Goal: Task Accomplishment & Management: Use online tool/utility

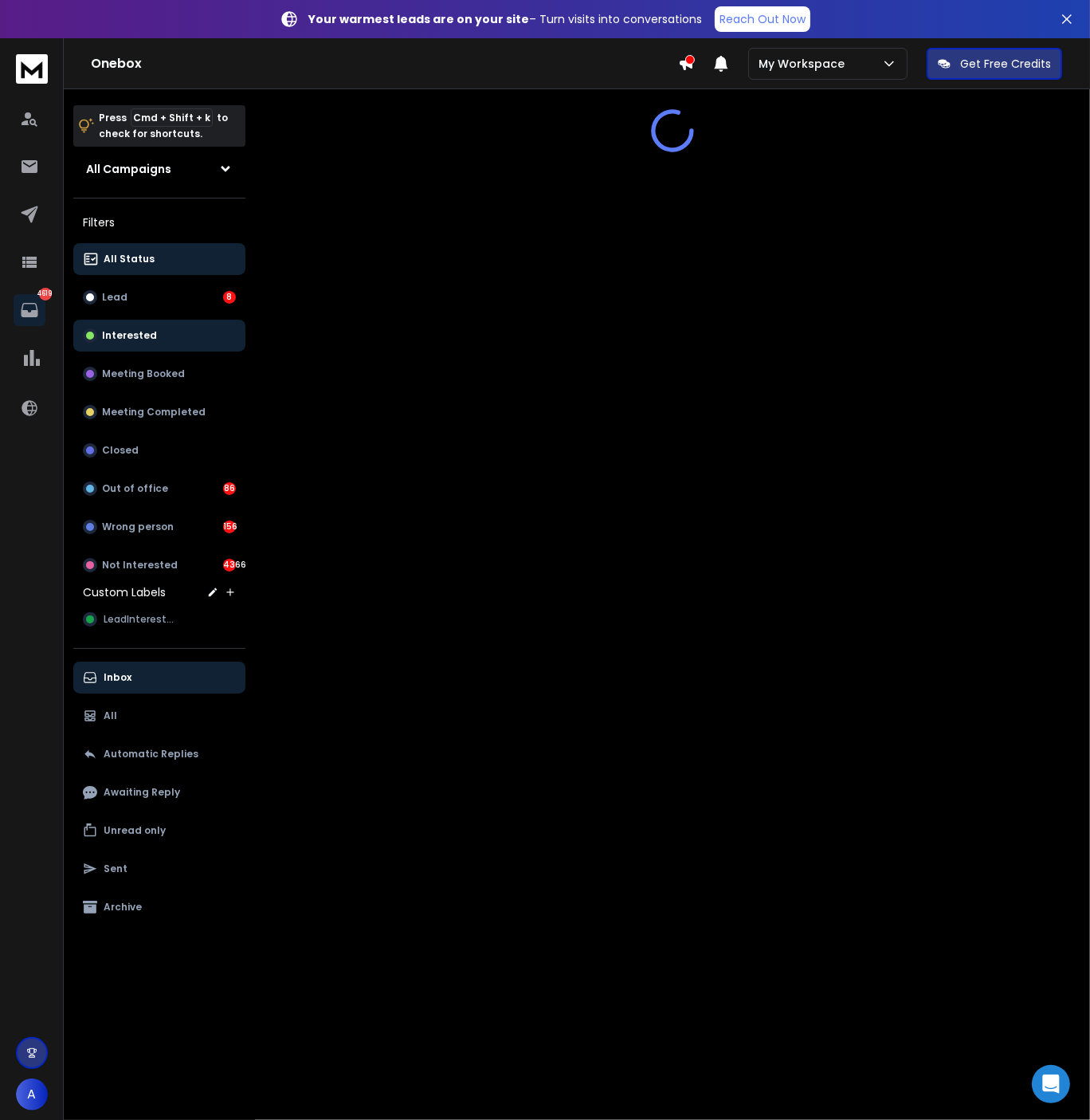
click at [166, 330] on button "Interested" at bounding box center [159, 335] width 172 height 32
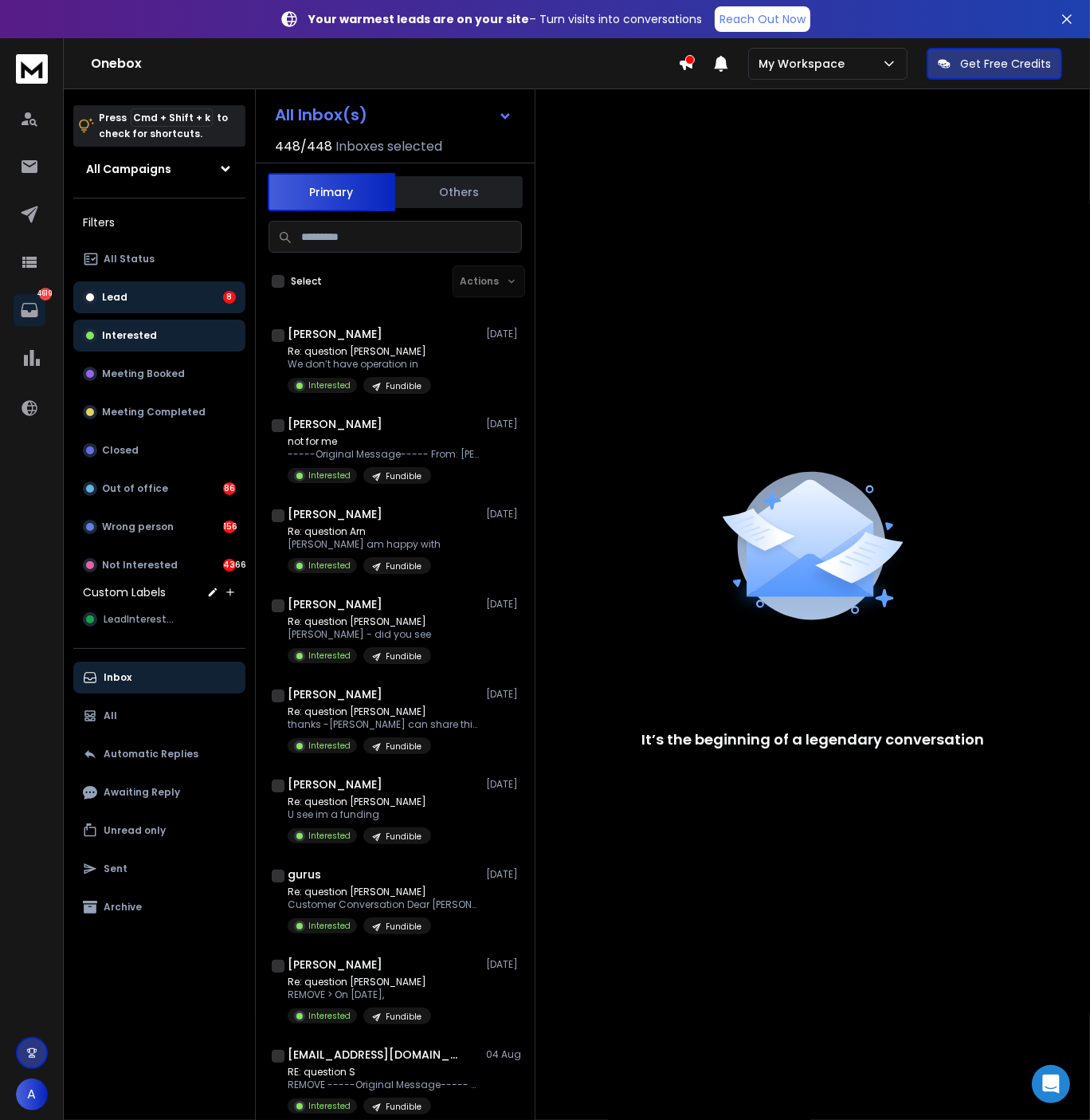
click at [169, 303] on button "Lead 8" at bounding box center [159, 297] width 172 height 32
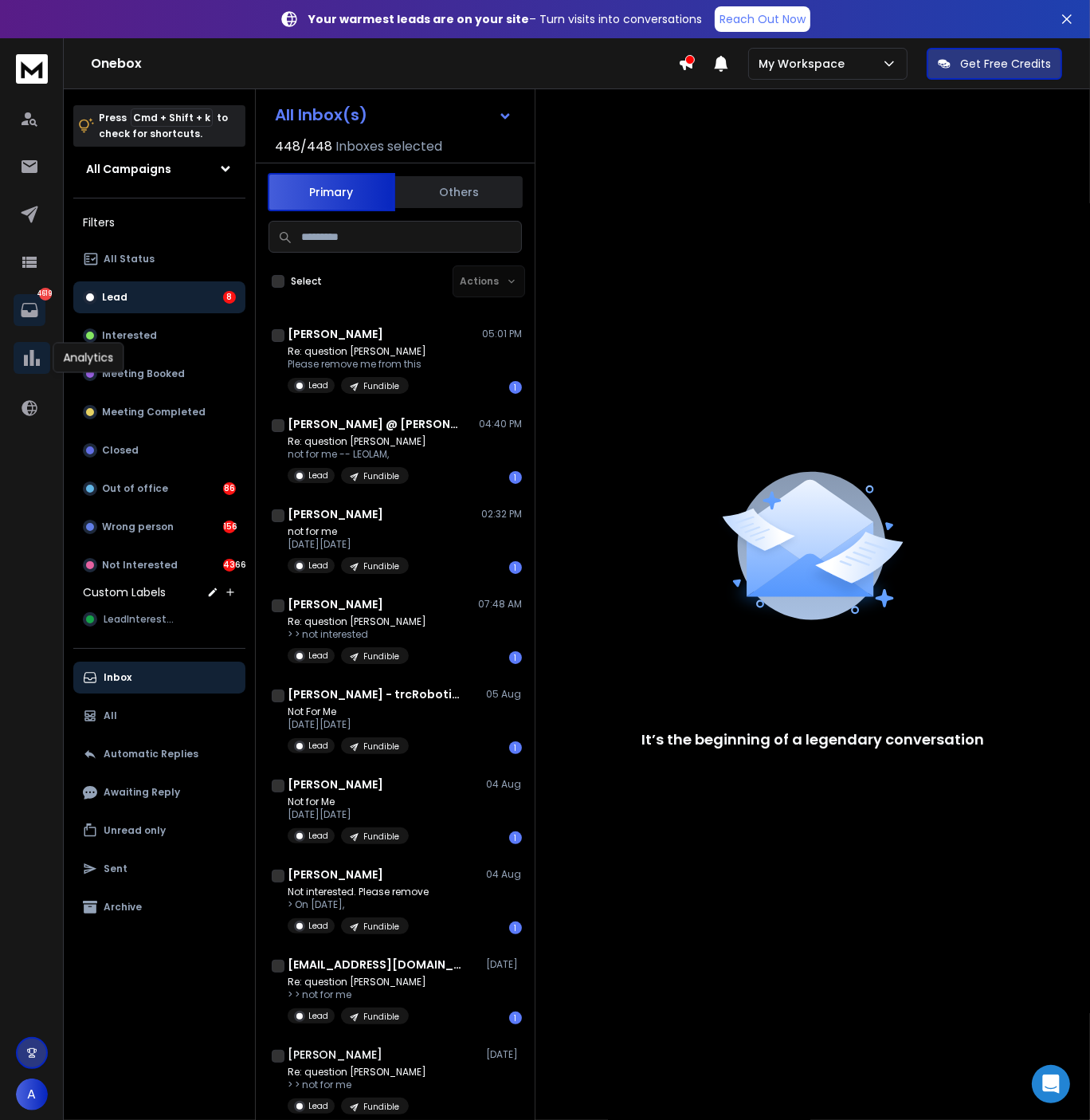
click at [32, 356] on icon at bounding box center [32, 358] width 16 height 16
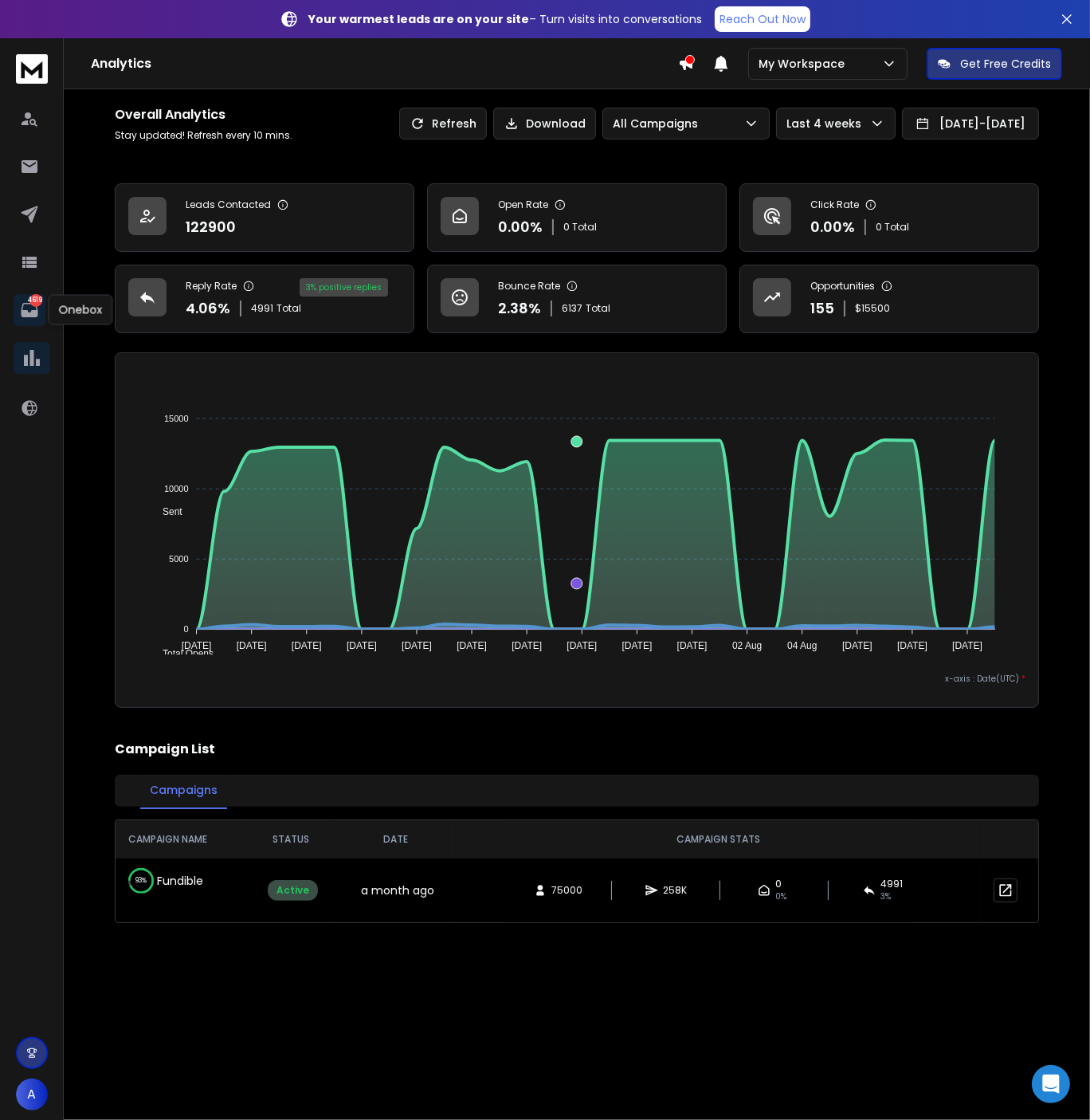
click at [29, 307] on p "4619" at bounding box center [35, 300] width 13 height 13
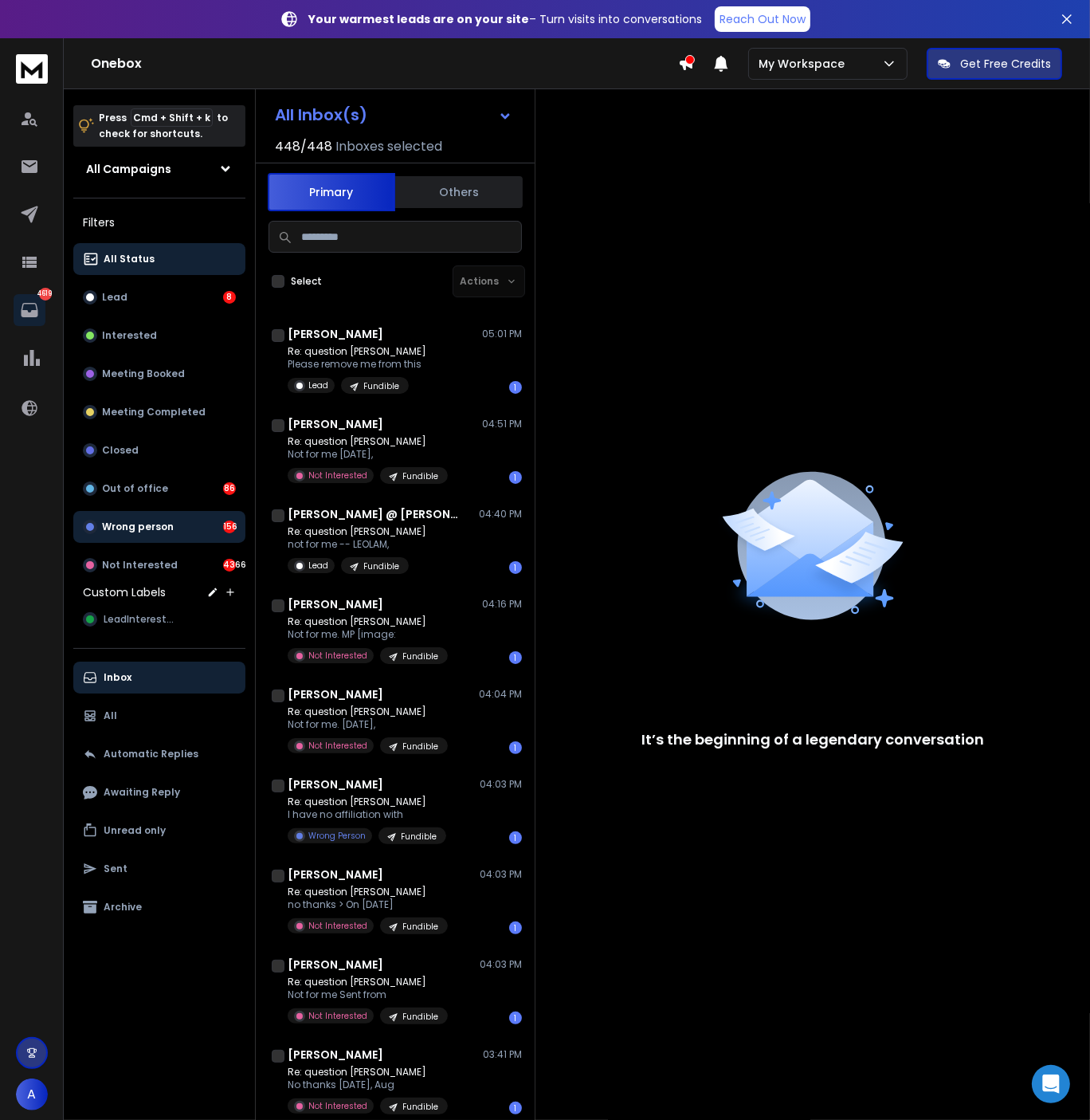
click at [149, 511] on button "Wrong person 156" at bounding box center [159, 526] width 172 height 32
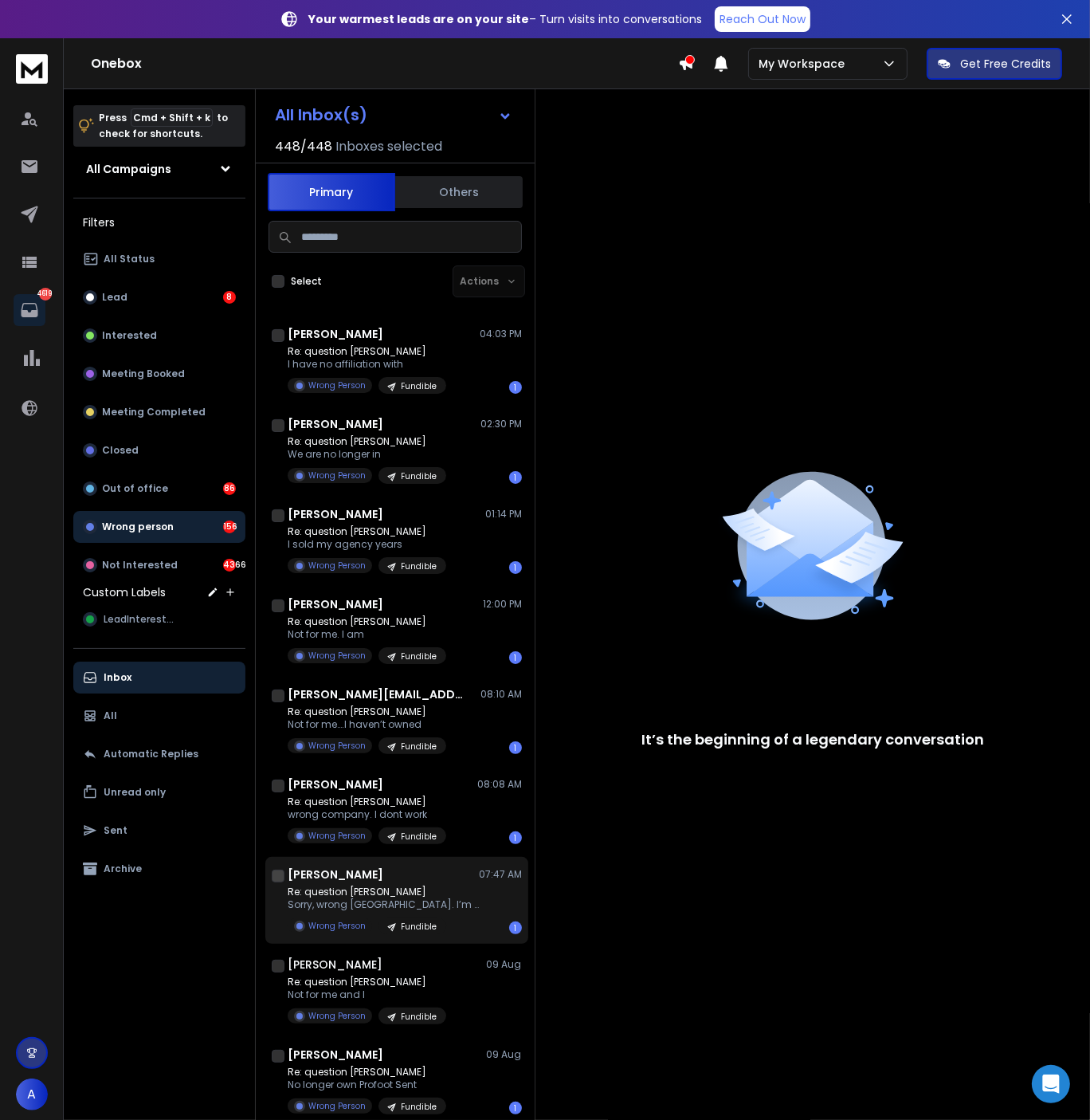
scroll to position [30, 0]
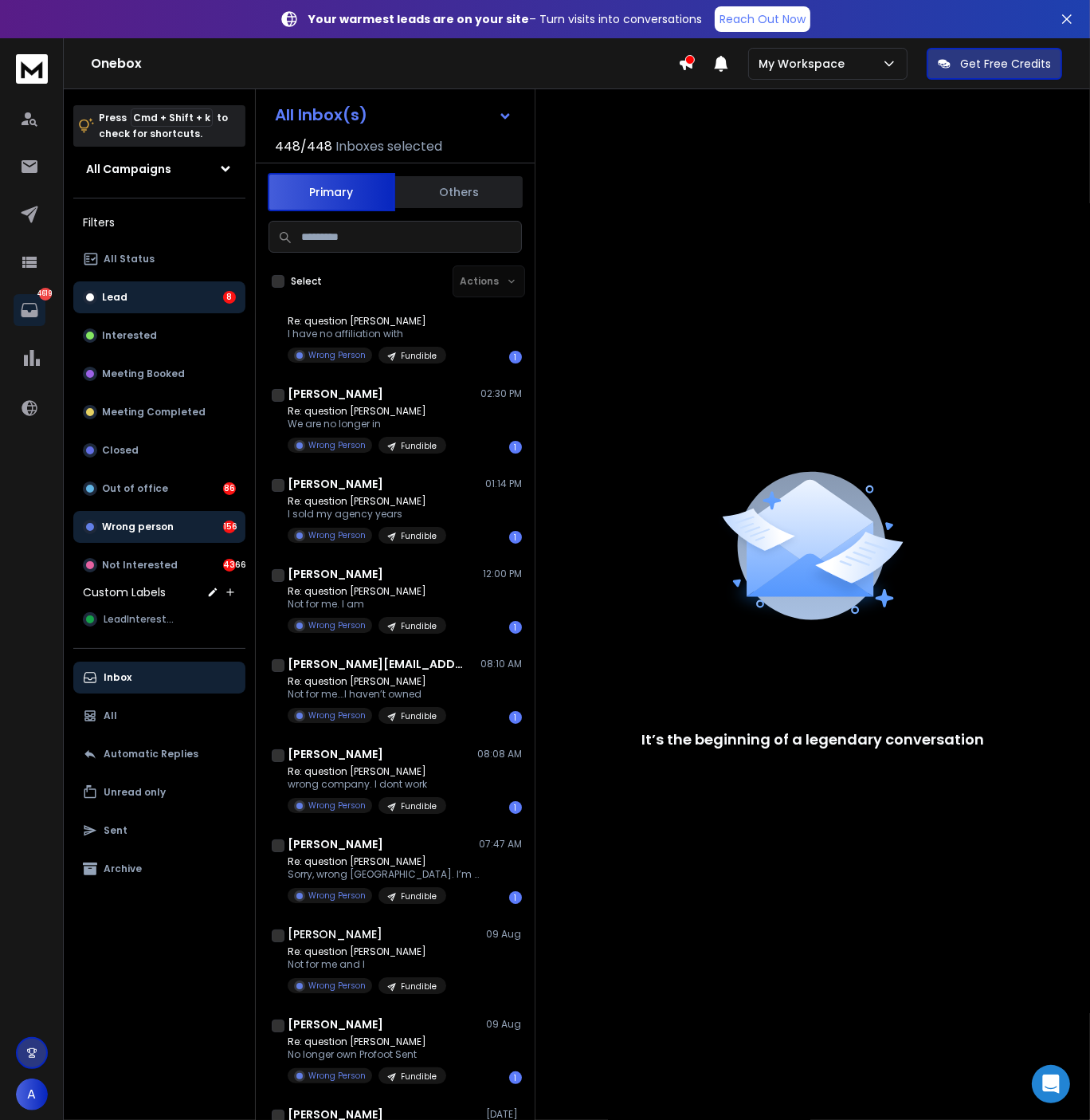
click at [125, 305] on button "Lead 8" at bounding box center [159, 297] width 172 height 32
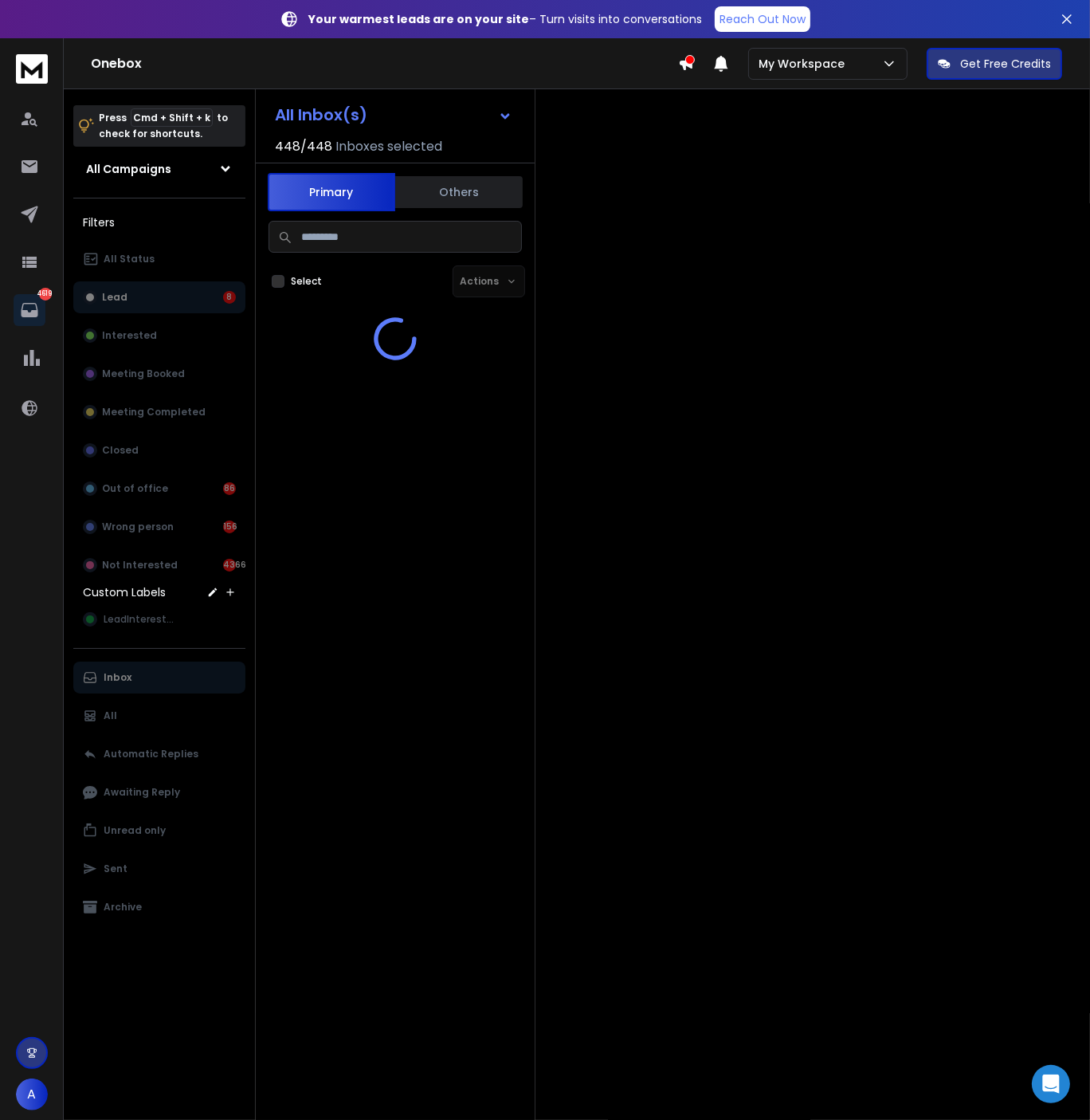
scroll to position [0, 0]
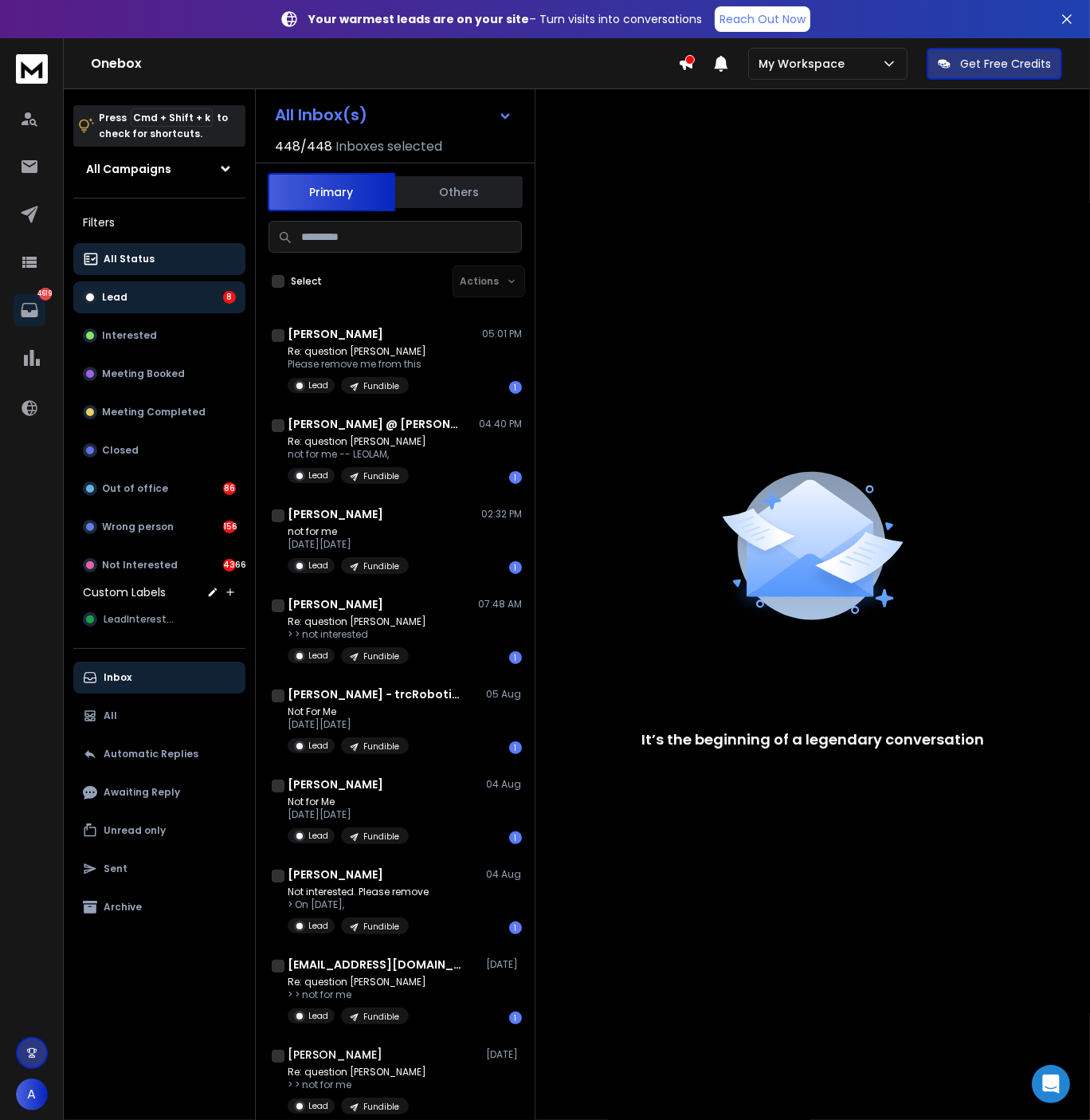
click at [157, 268] on button "All Status" at bounding box center [159, 259] width 172 height 32
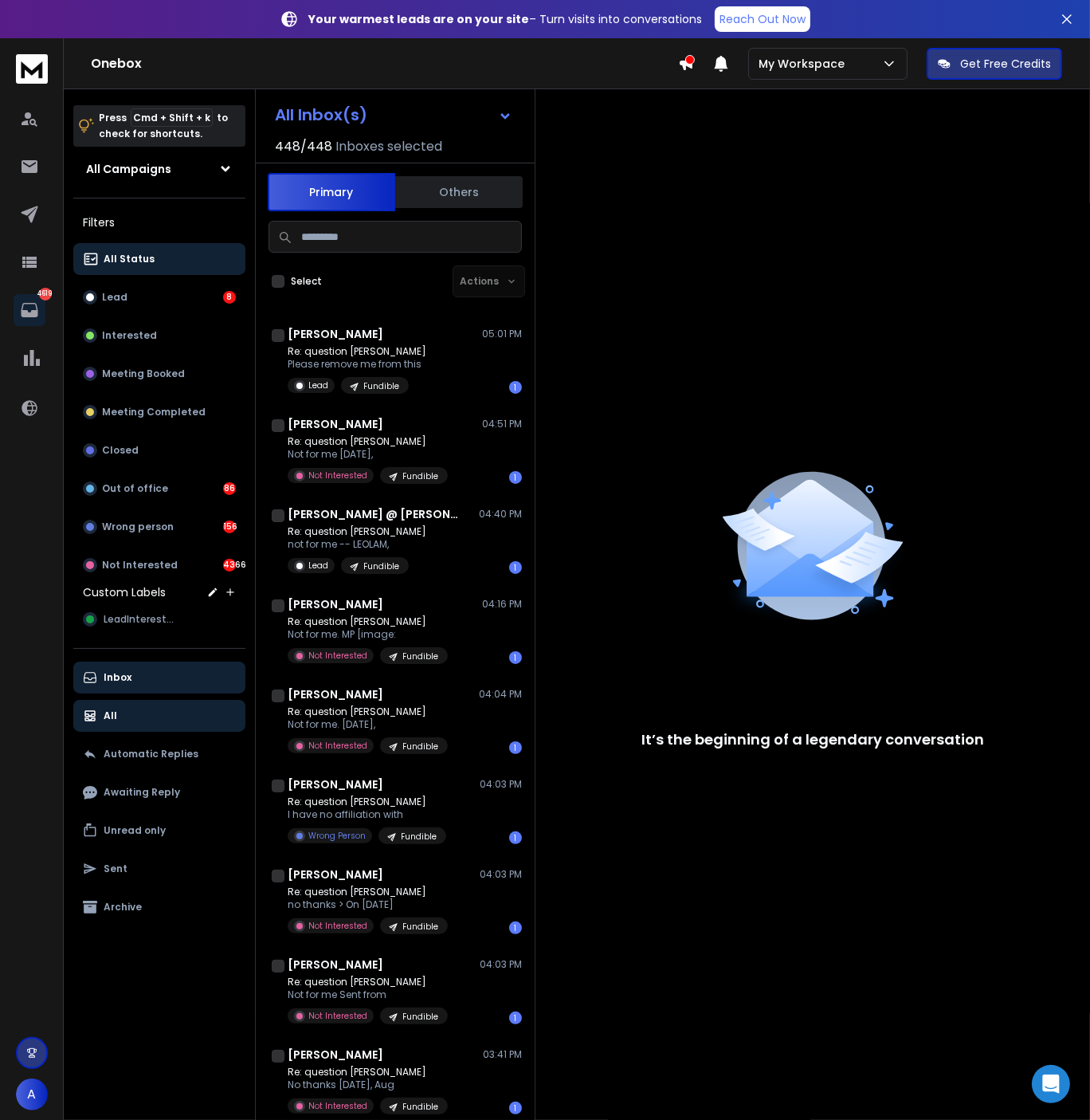
click at [120, 713] on button "All" at bounding box center [159, 715] width 172 height 32
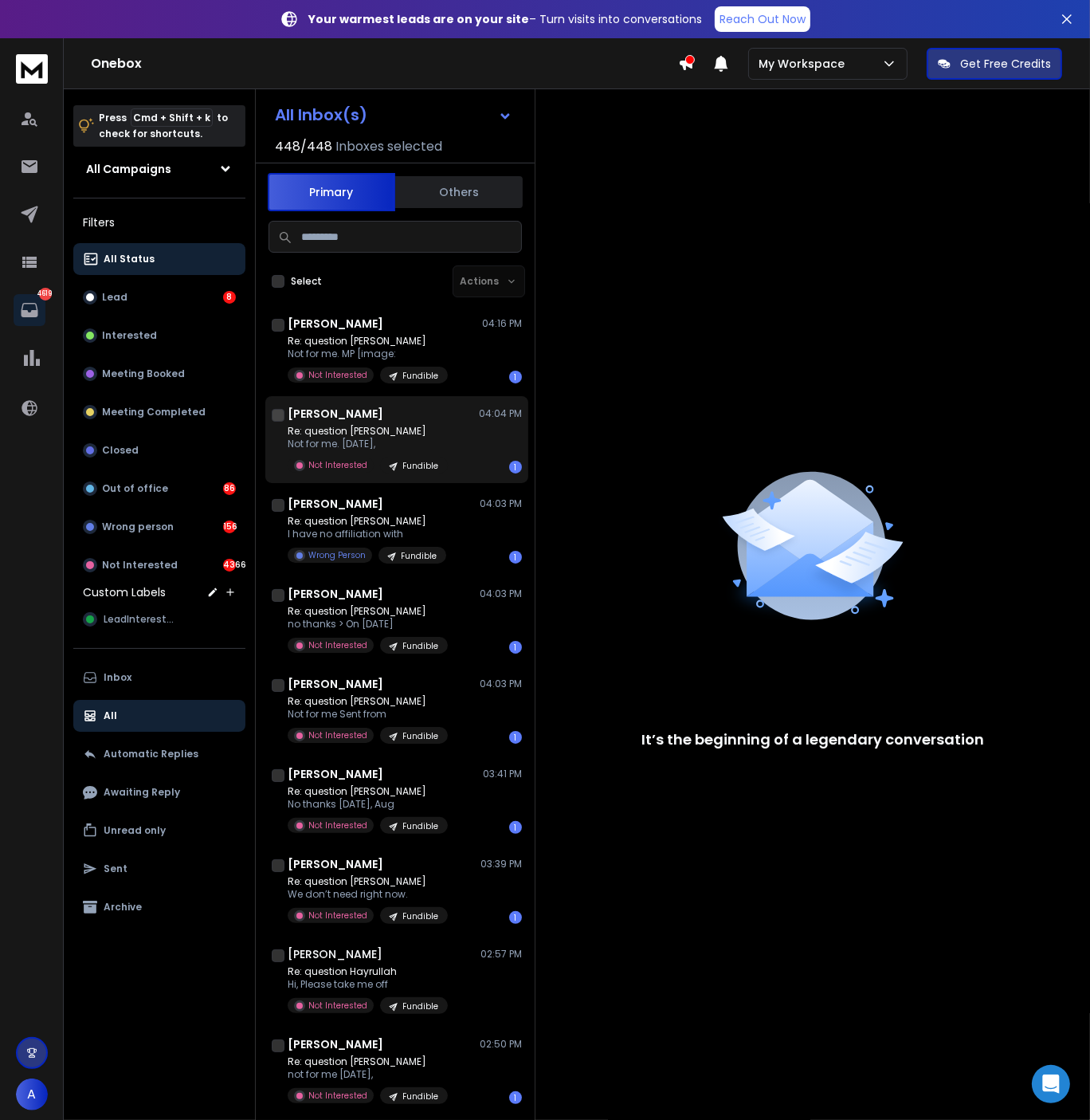
scroll to position [330, 0]
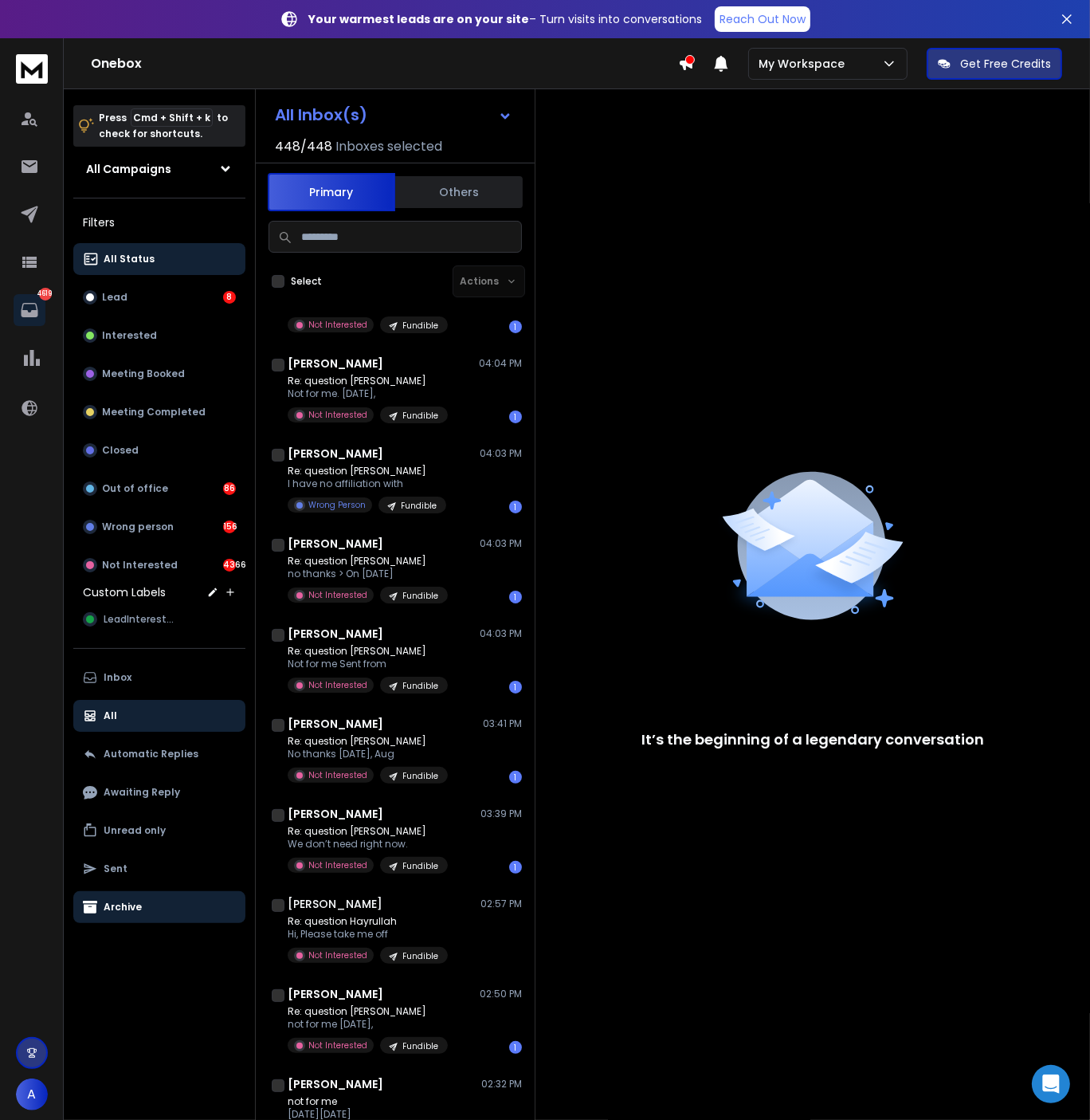
click at [142, 895] on button "Archive" at bounding box center [159, 907] width 172 height 32
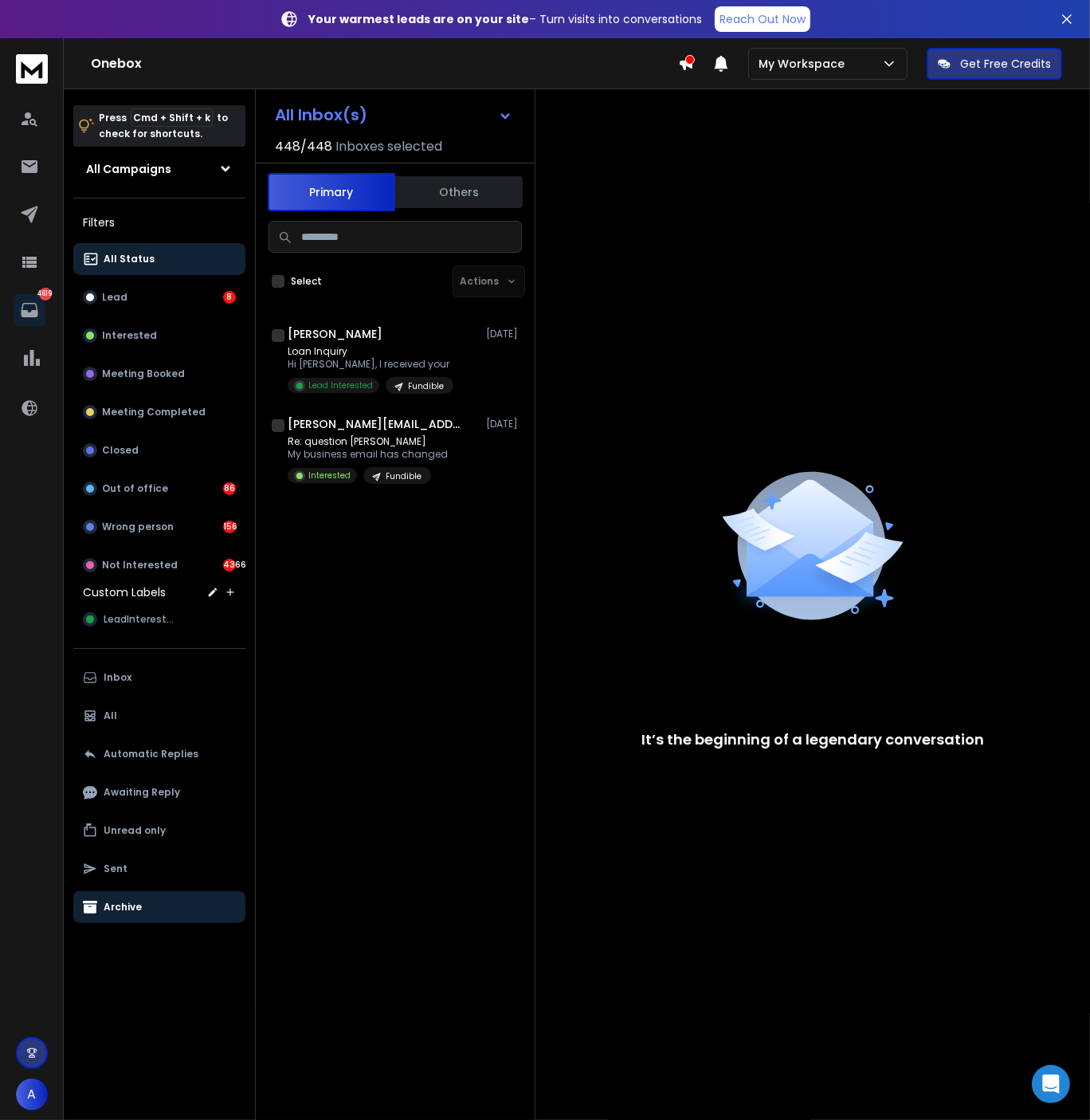
click at [157, 617] on span "LeadInterested" at bounding box center [140, 618] width 75 height 13
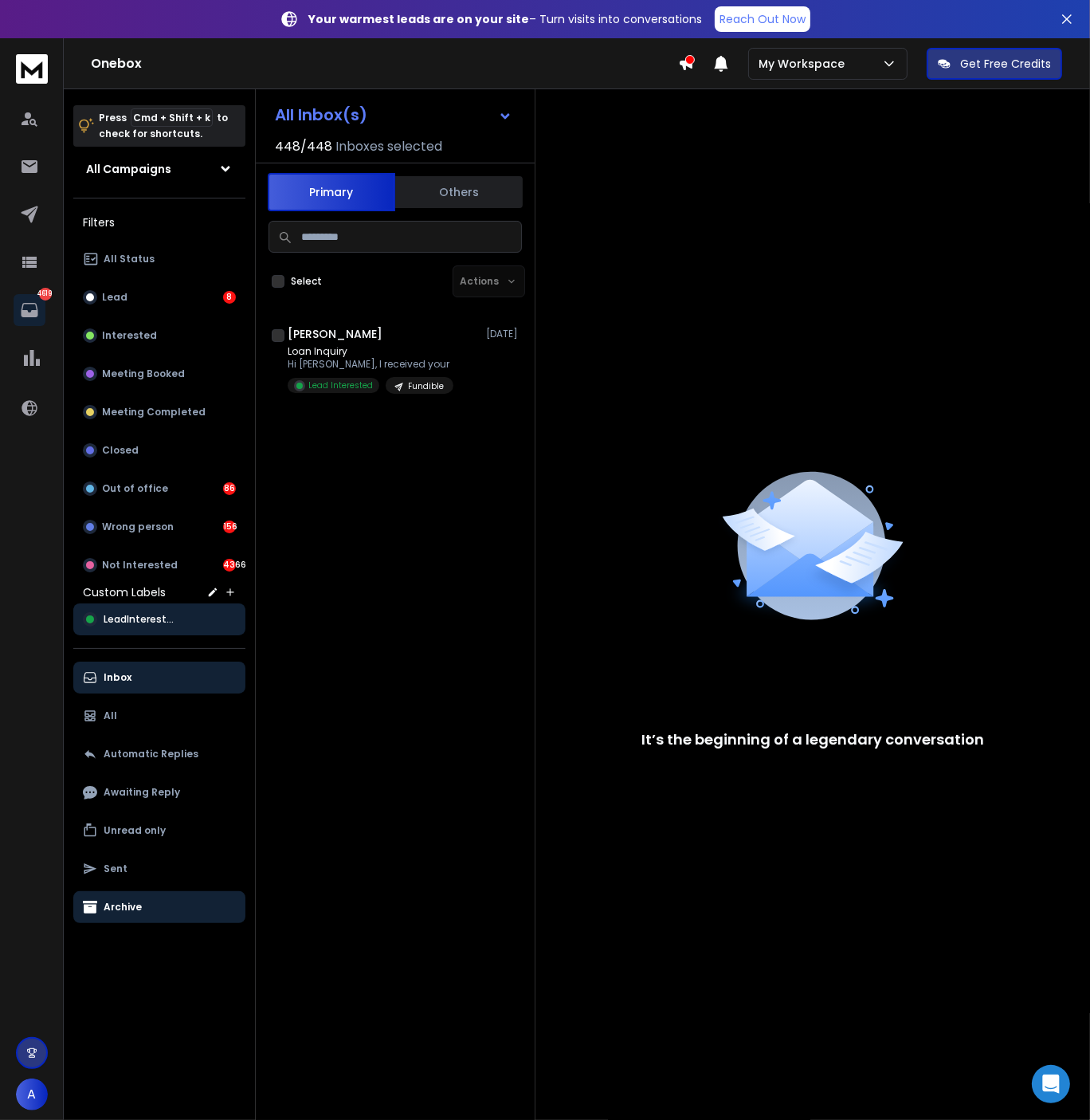
click at [149, 671] on button "Inbox" at bounding box center [159, 677] width 172 height 32
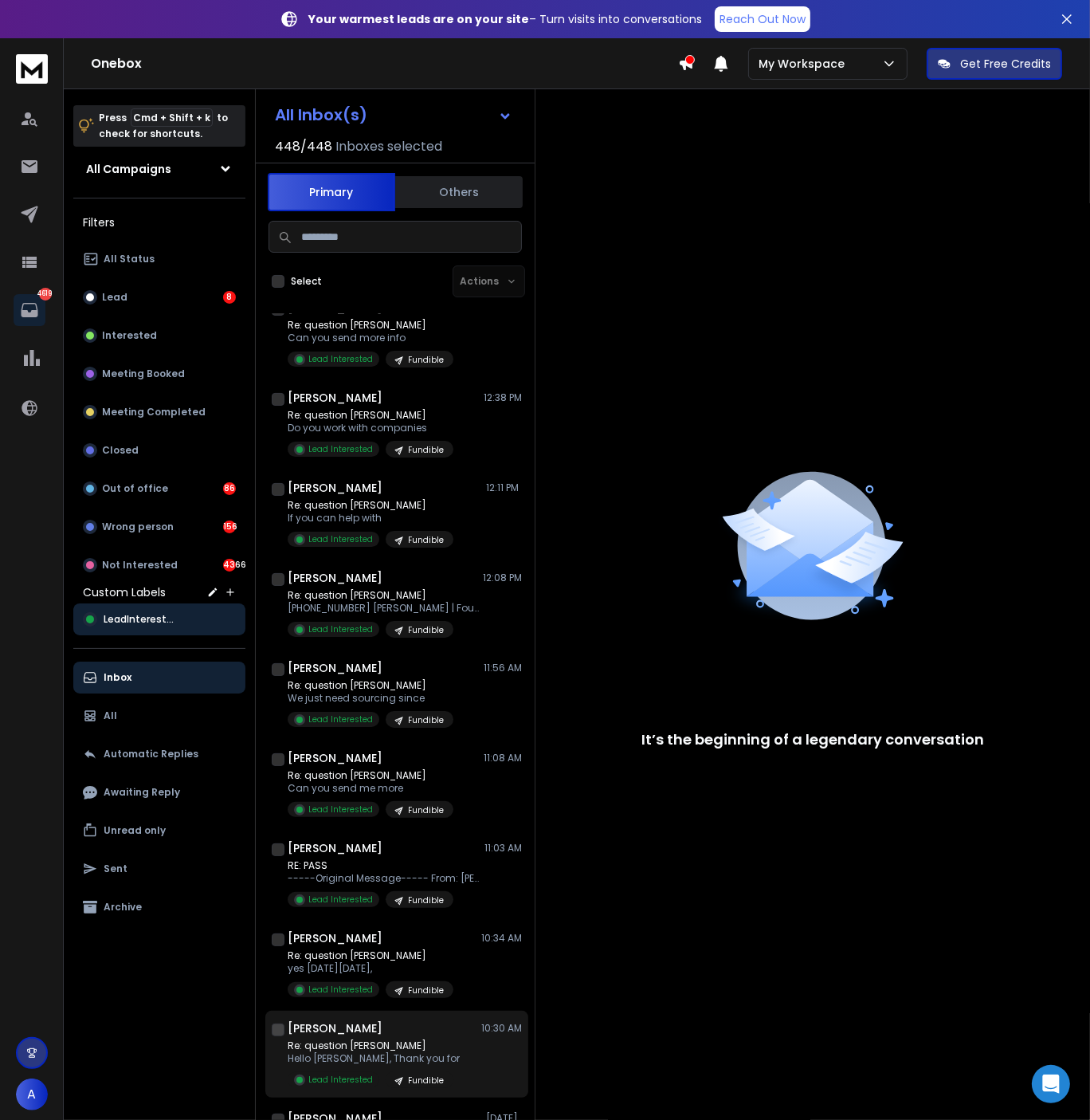
scroll to position [303, 0]
